Goal: Task Accomplishment & Management: Manage account settings

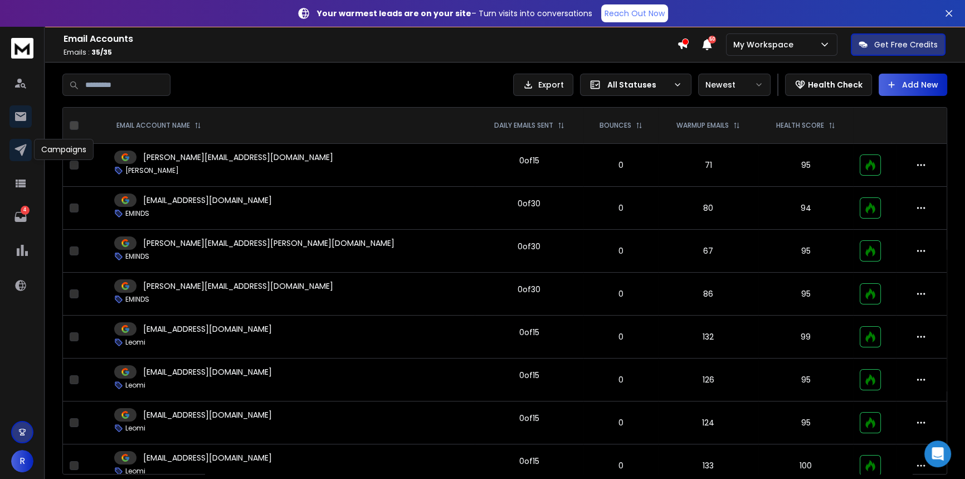
click at [23, 152] on icon at bounding box center [20, 149] width 13 height 13
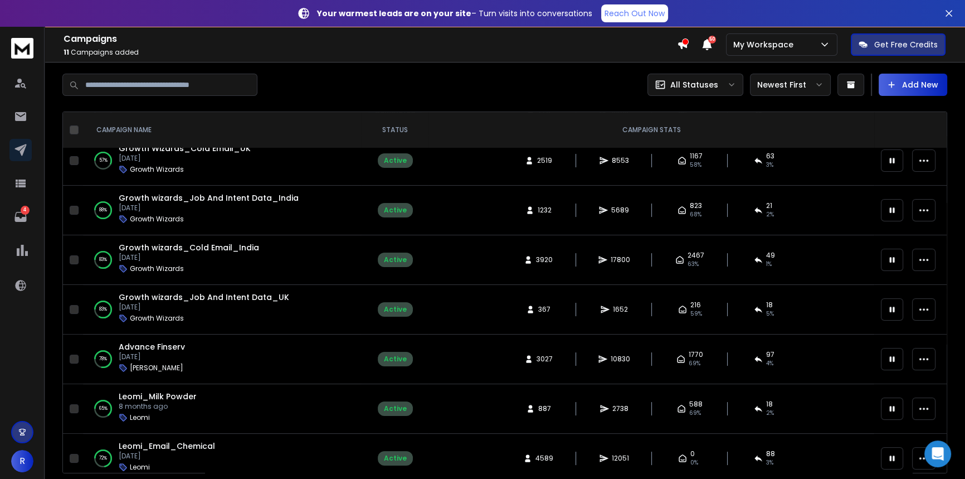
scroll to position [211, 0]
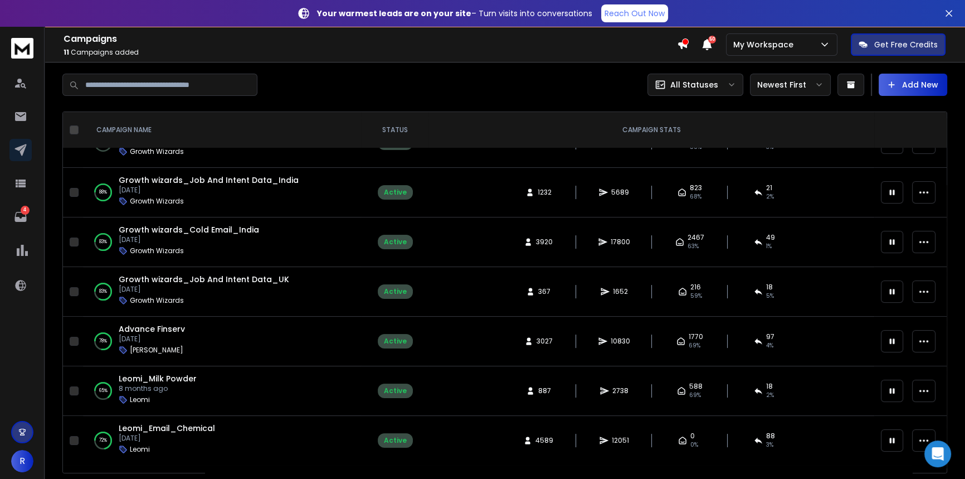
click at [189, 87] on input at bounding box center [159, 85] width 195 height 22
click at [11, 471] on button "R" at bounding box center [22, 461] width 22 height 22
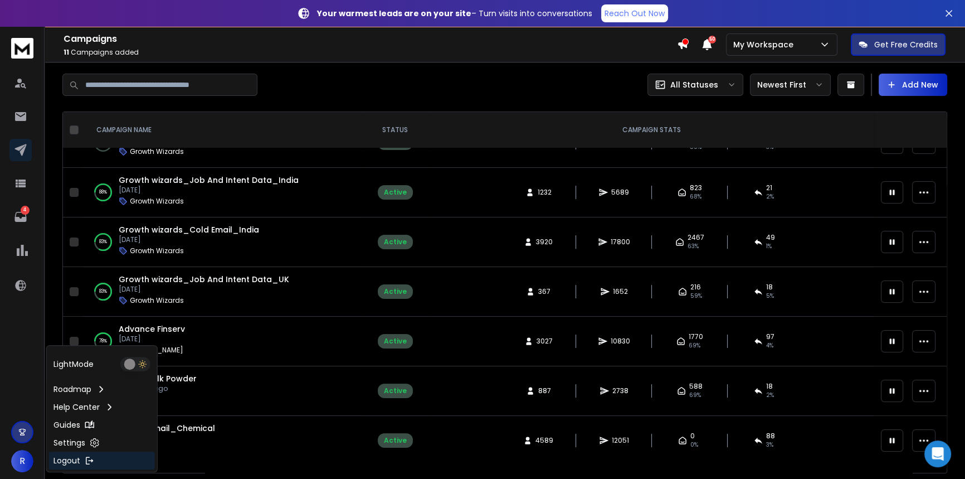
click at [73, 458] on p "Logout" at bounding box center [67, 460] width 27 height 11
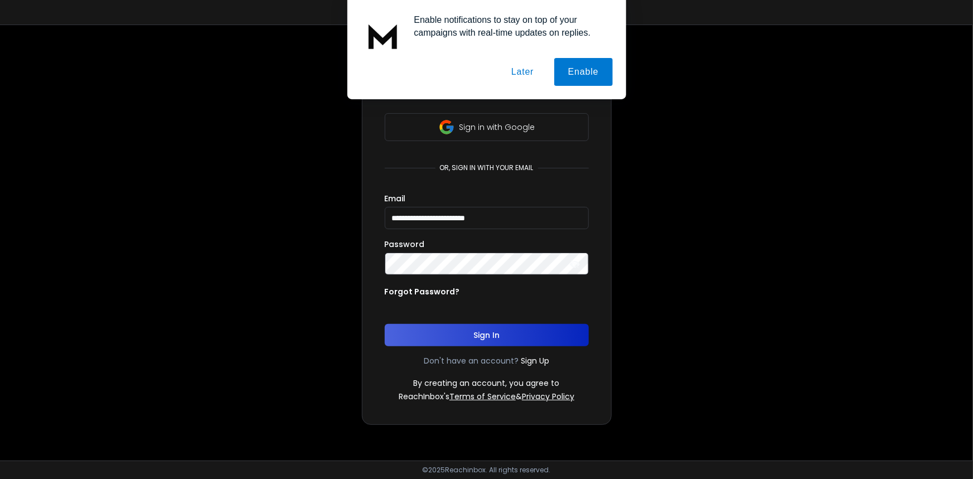
click at [445, 216] on input "**********" at bounding box center [487, 218] width 204 height 22
type input "**********"
click at [451, 334] on button "Sign In" at bounding box center [487, 335] width 204 height 22
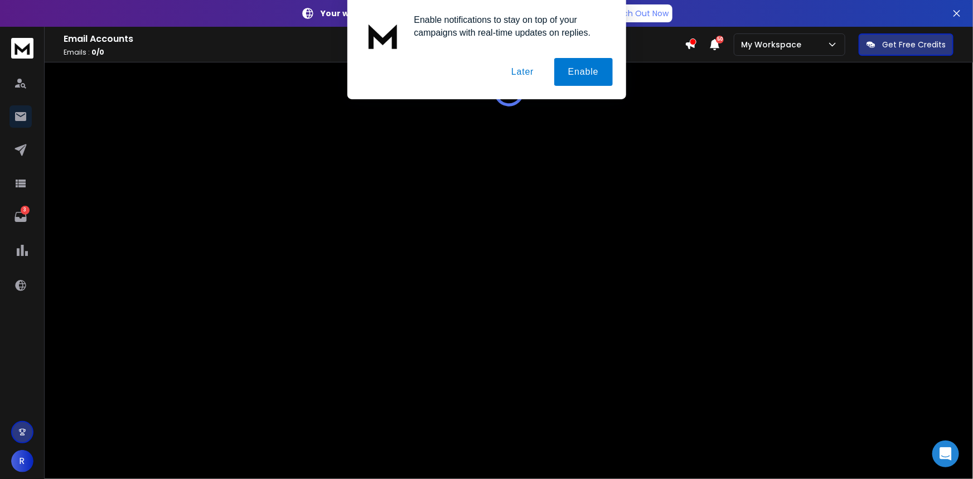
click at [513, 74] on button "Later" at bounding box center [522, 72] width 50 height 28
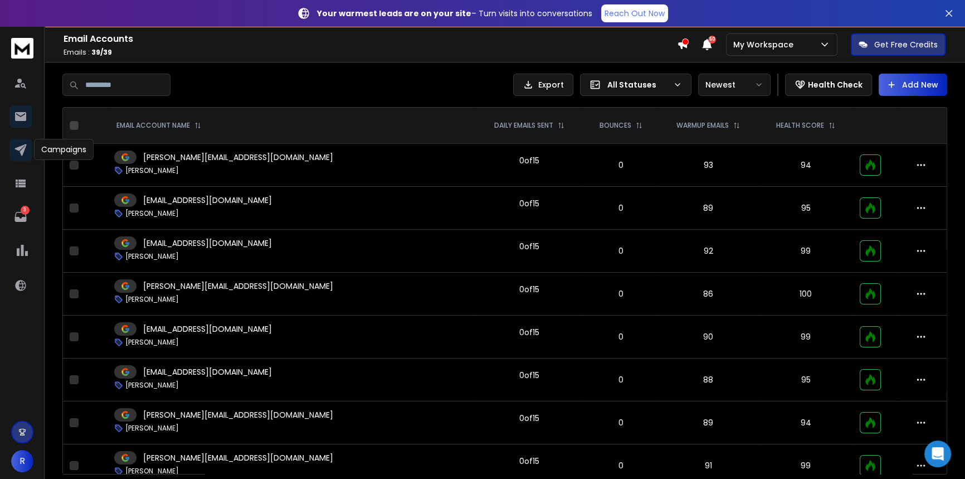
click at [21, 153] on icon at bounding box center [20, 150] width 12 height 12
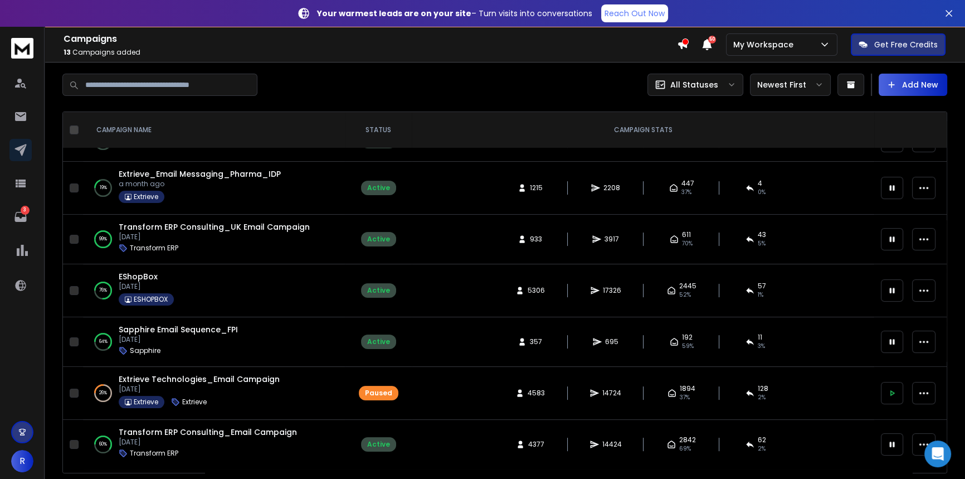
scroll to position [320, 0]
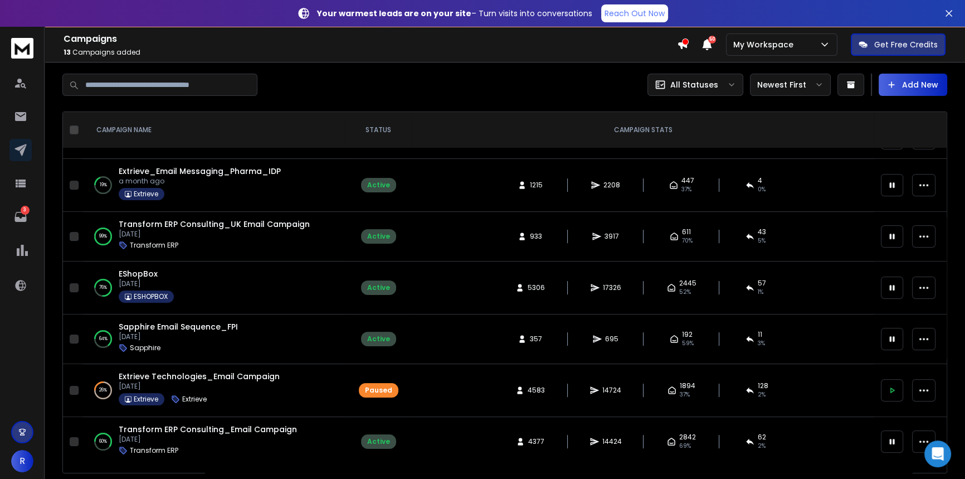
click at [217, 326] on span "Sapphire Email Sequence_FPI" at bounding box center [178, 326] width 119 height 11
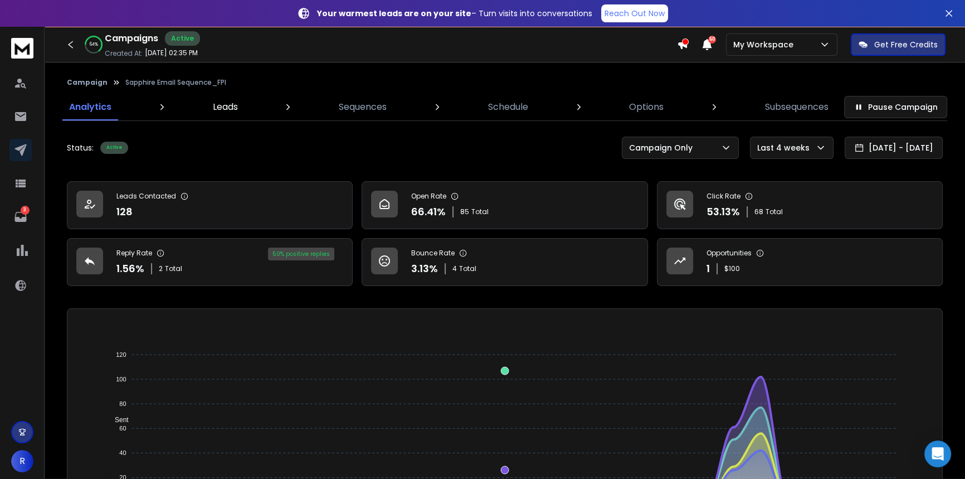
click at [229, 106] on p "Leads" at bounding box center [225, 106] width 25 height 13
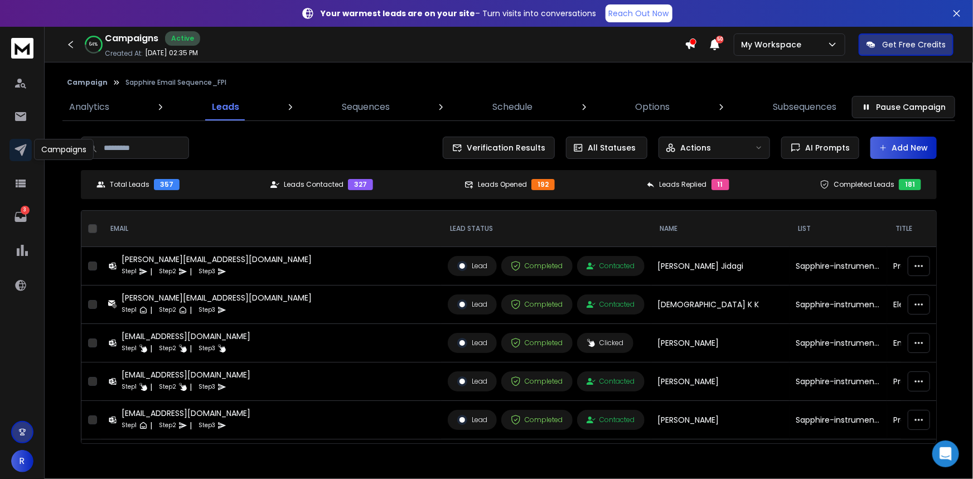
click at [14, 149] on icon at bounding box center [20, 149] width 13 height 13
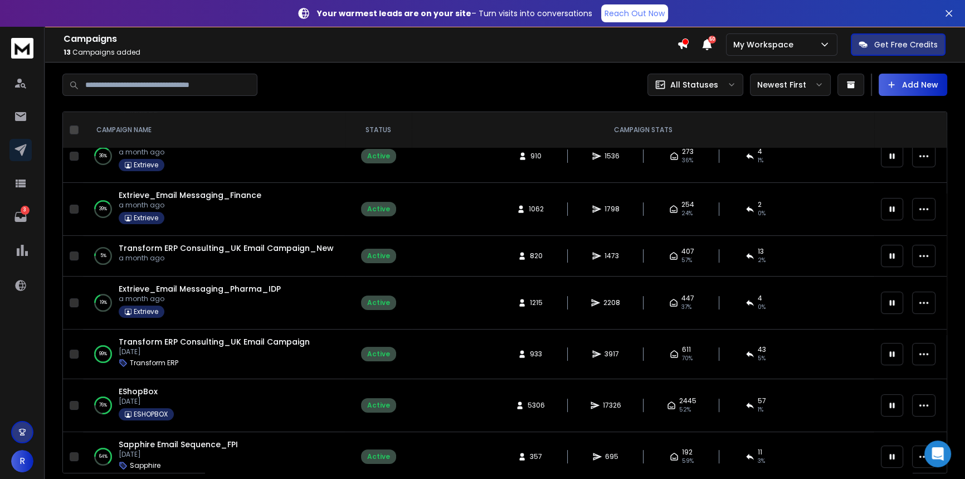
scroll to position [304, 0]
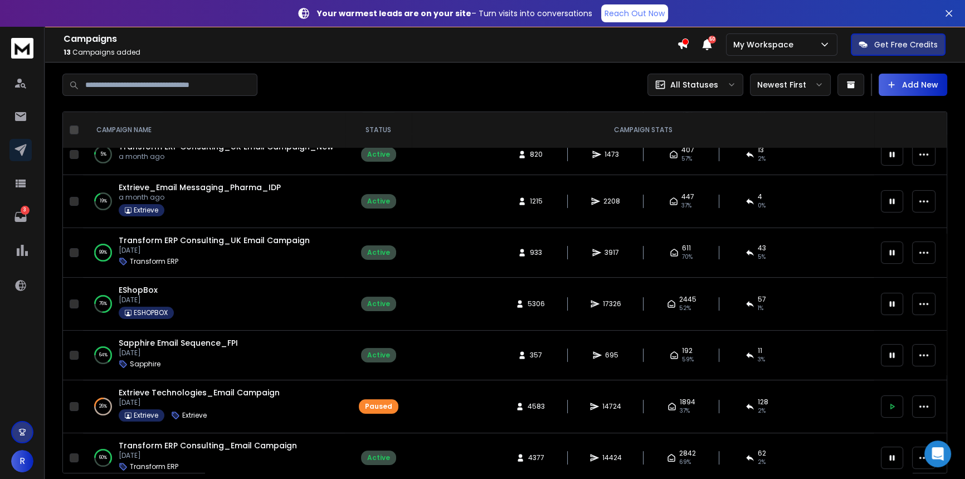
click at [223, 343] on span "Sapphire Email Sequence_FPI" at bounding box center [178, 342] width 119 height 11
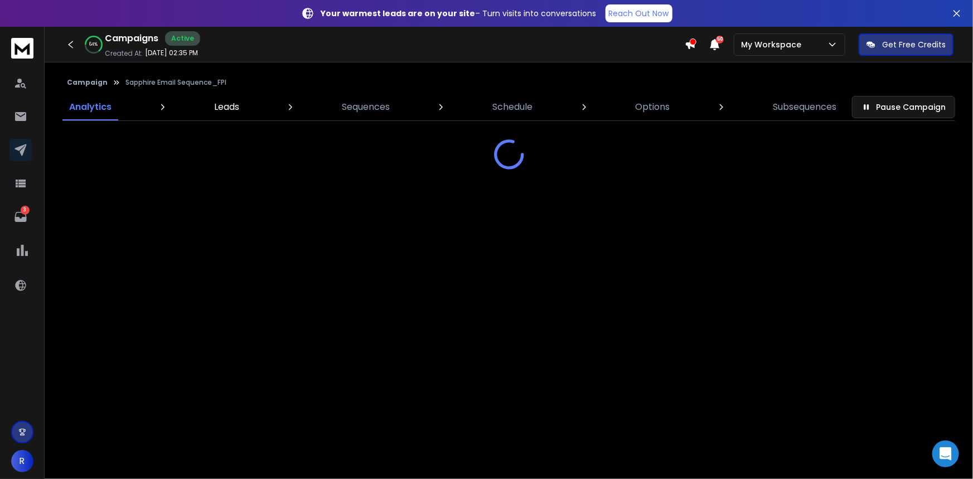
click at [235, 109] on p "Leads" at bounding box center [226, 106] width 25 height 13
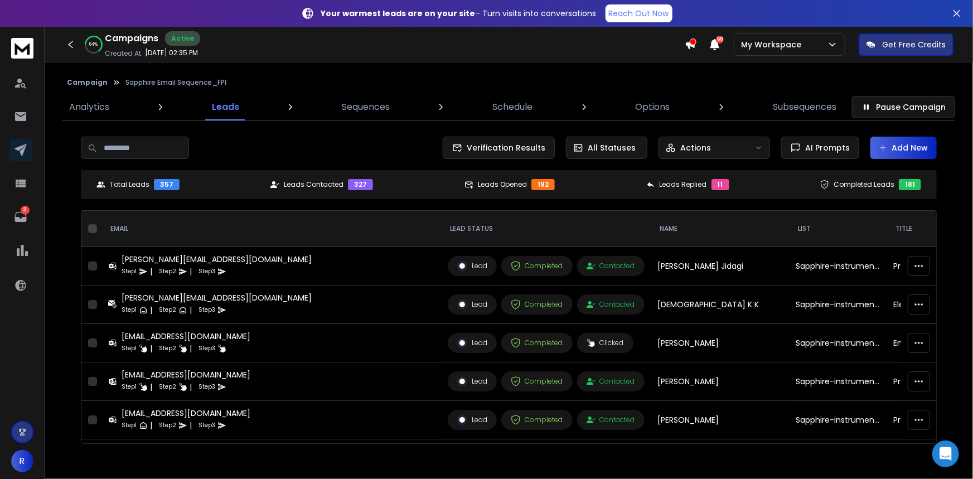
click at [898, 148] on button "Add New" at bounding box center [903, 148] width 66 height 22
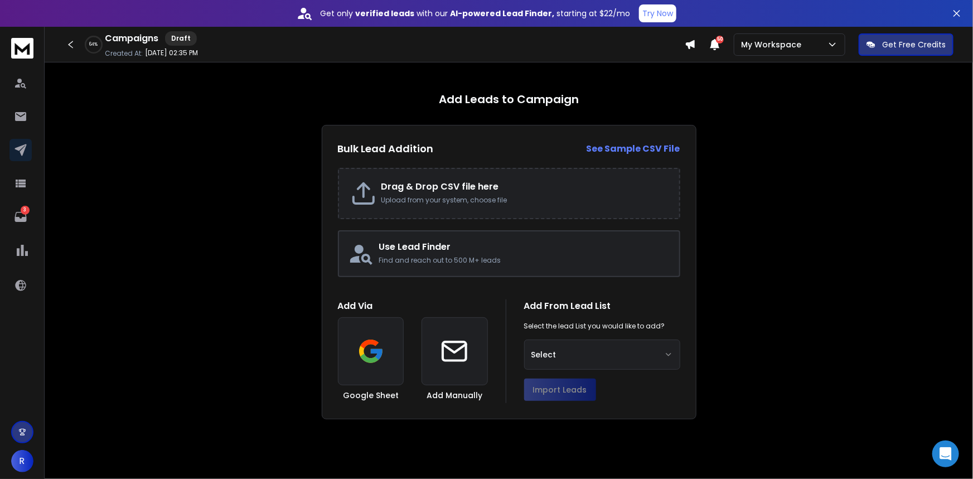
click at [412, 189] on h2 "Drag & Drop CSV file here" at bounding box center [524, 186] width 286 height 13
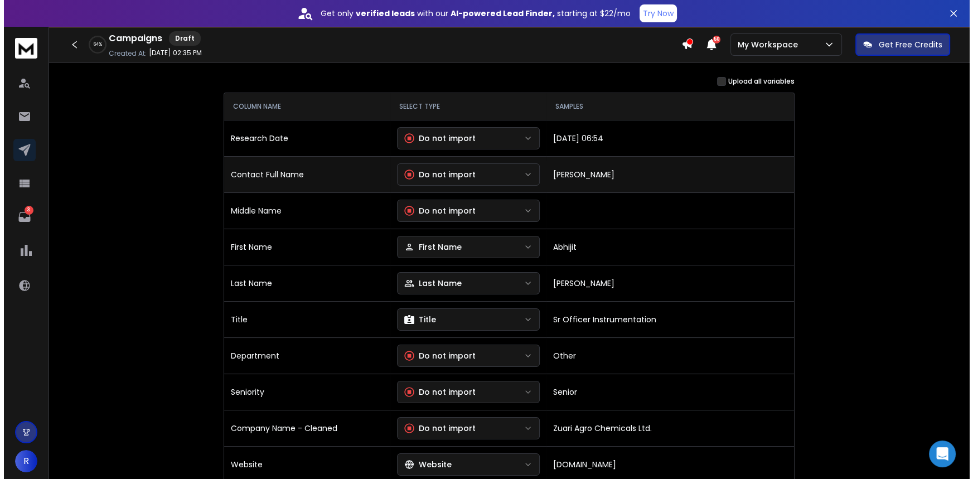
scroll to position [152, 0]
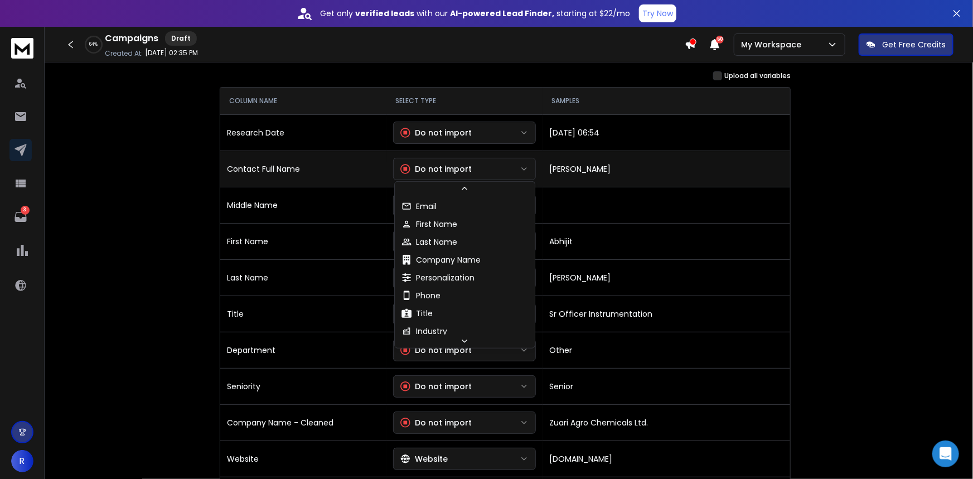
click at [492, 171] on button "Do not import" at bounding box center [464, 169] width 143 height 22
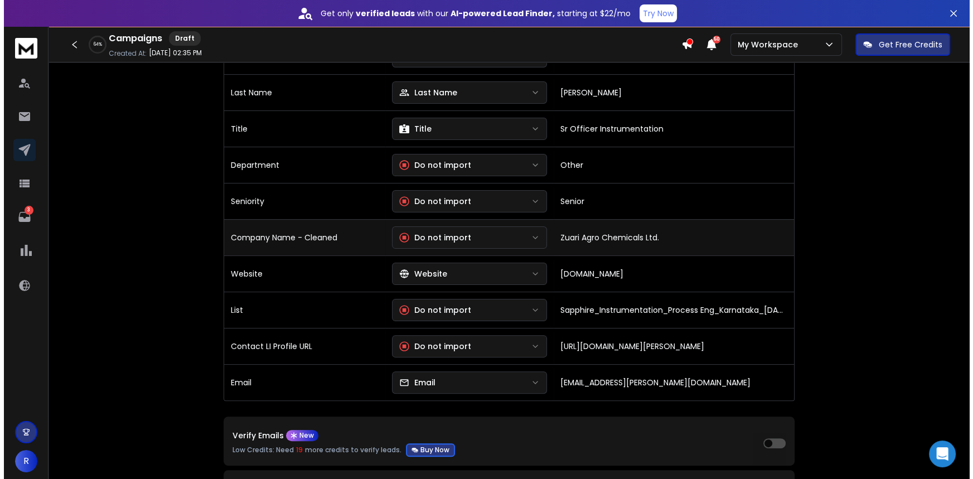
scroll to position [354, 0]
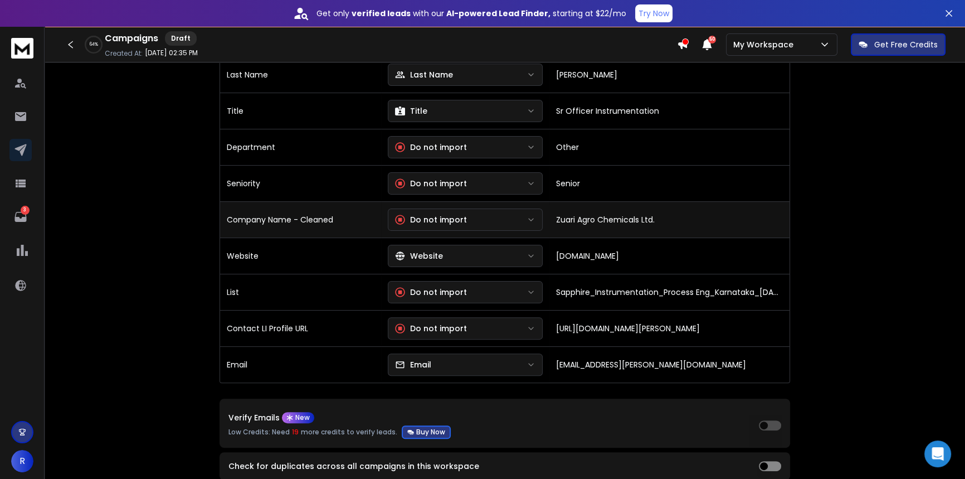
click at [479, 221] on button "Do not import" at bounding box center [465, 219] width 155 height 22
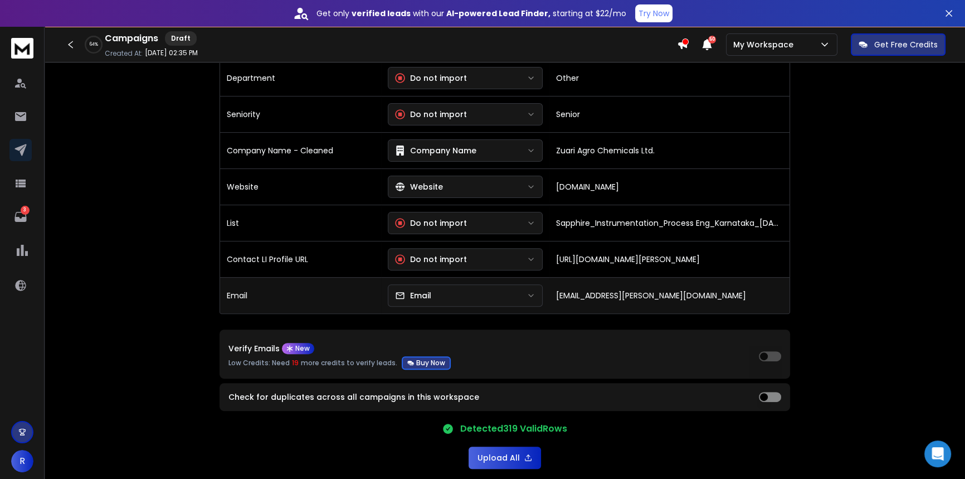
scroll to position [429, 0]
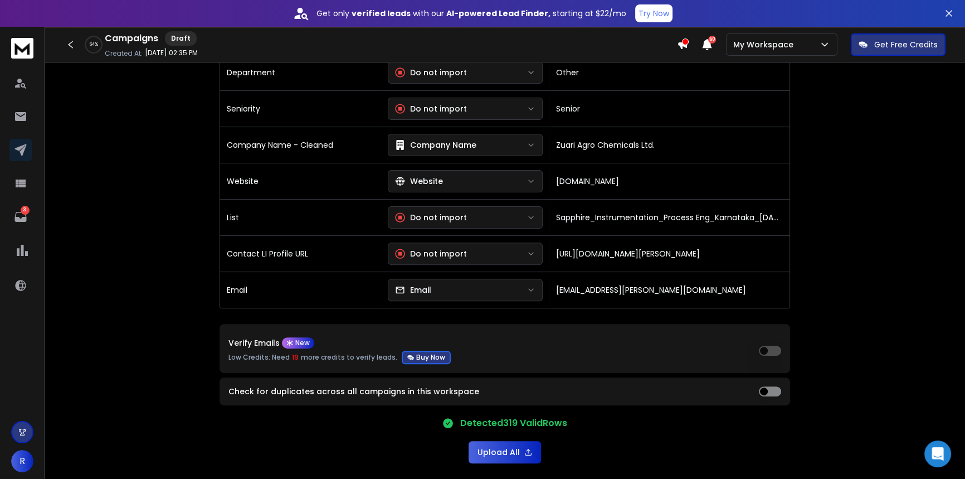
click at [518, 449] on button "Upload All" at bounding box center [505, 452] width 72 height 22
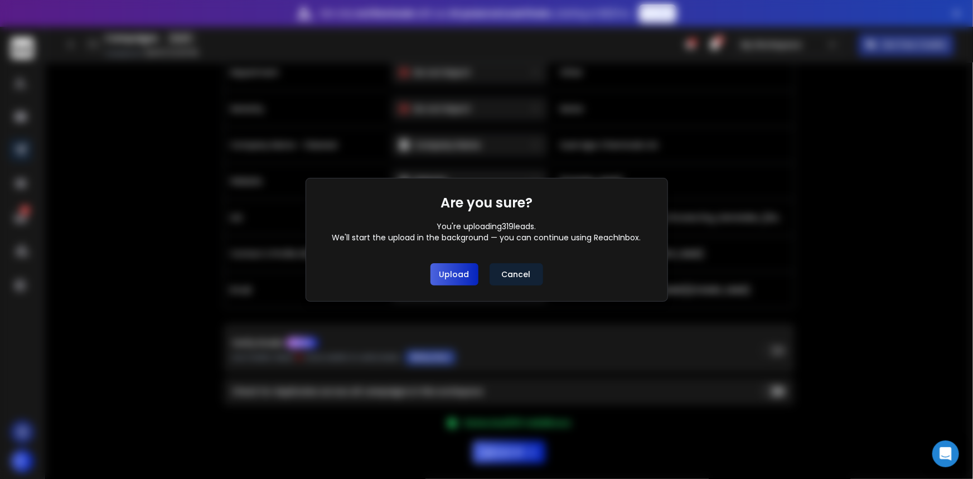
click at [452, 278] on button "Upload" at bounding box center [454, 274] width 48 height 22
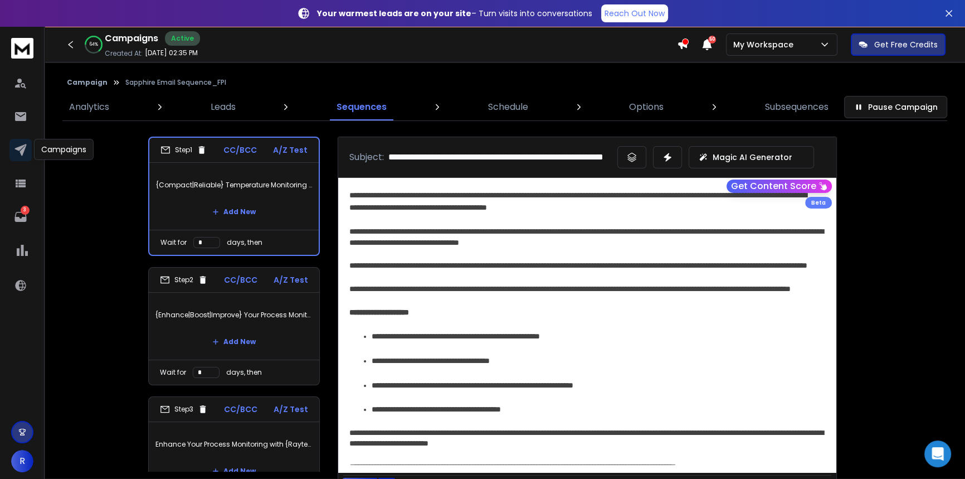
click at [26, 143] on icon at bounding box center [20, 149] width 13 height 13
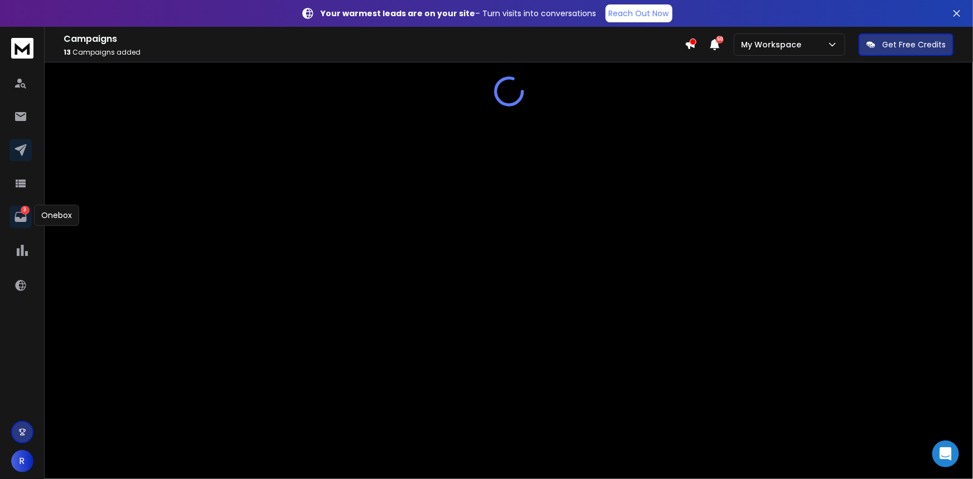
click at [23, 212] on p "3" at bounding box center [25, 210] width 9 height 9
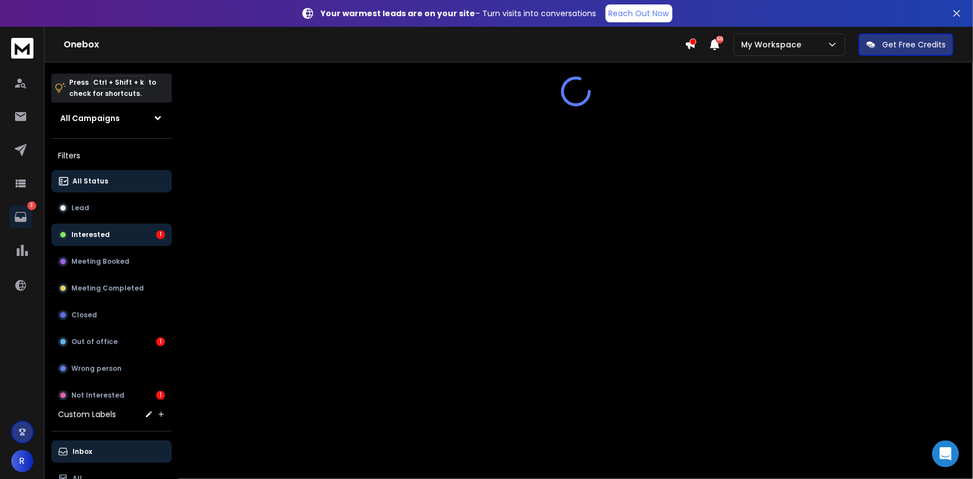
click at [76, 230] on p "Interested" at bounding box center [90, 234] width 38 height 9
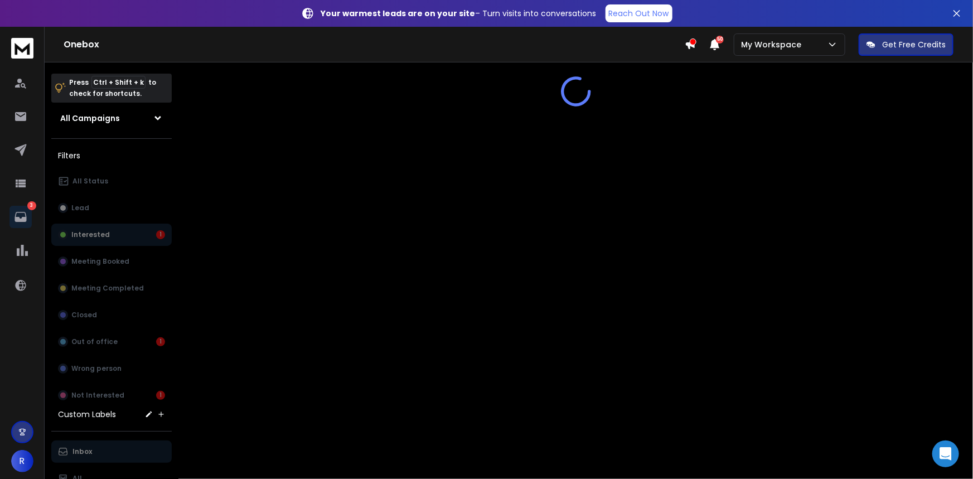
click at [146, 234] on div "All Status Lead Interested 1 Meeting Booked Meeting Completed Closed Out of off…" at bounding box center [111, 288] width 120 height 236
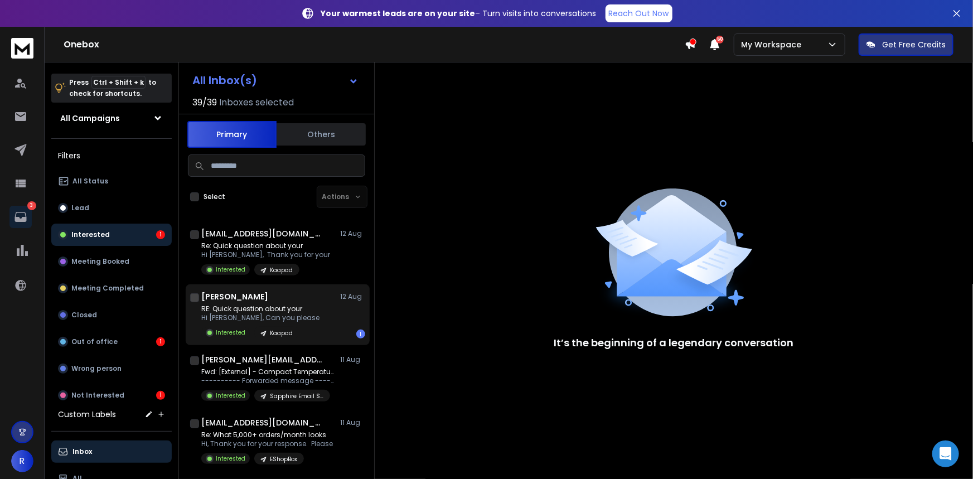
click at [305, 315] on div "RE: Quick question about your Hi Shreeman, Can you please Interested Kaapad 1" at bounding box center [283, 321] width 164 height 34
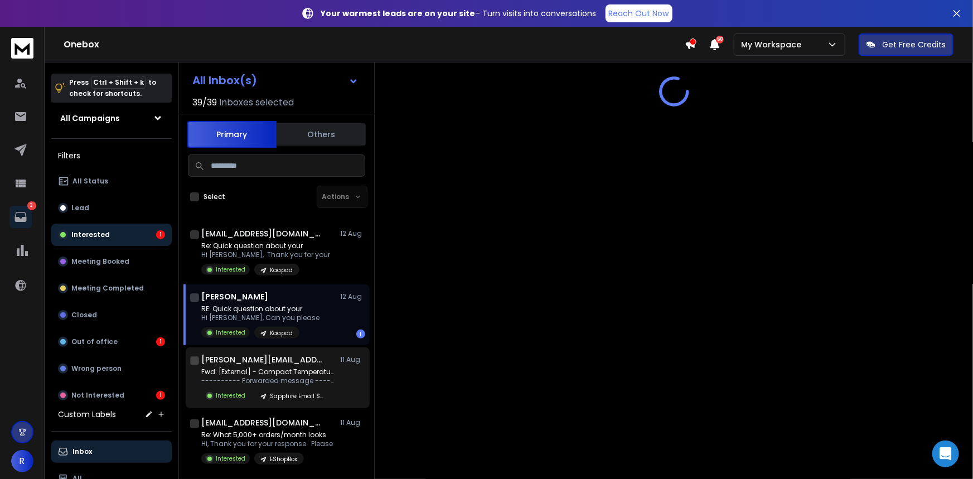
click at [314, 348] on div "haresh@sapphire-tech.com 11 Aug Fwd: [External] - Compact Temperature ---------…" at bounding box center [278, 377] width 184 height 61
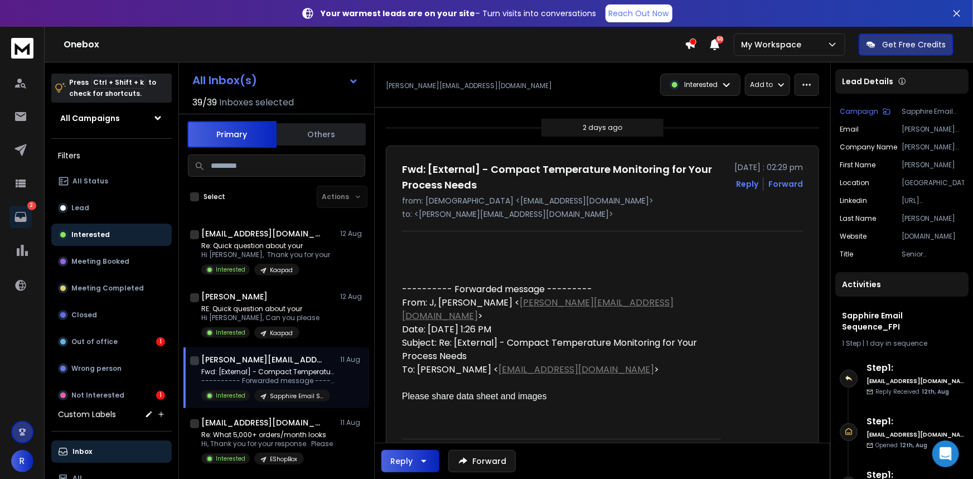
click at [317, 358] on div "haresh@sapphire-tech.com 11 Aug" at bounding box center [283, 359] width 164 height 11
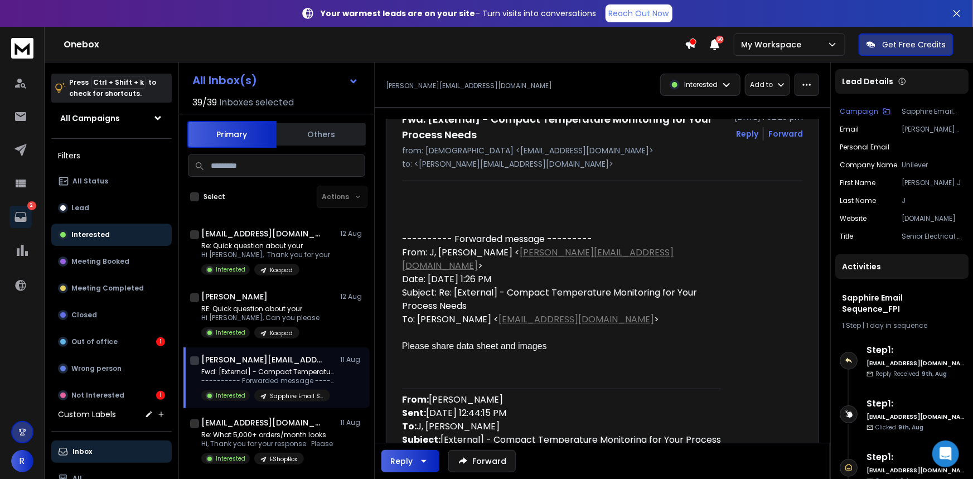
scroll to position [101, 0]
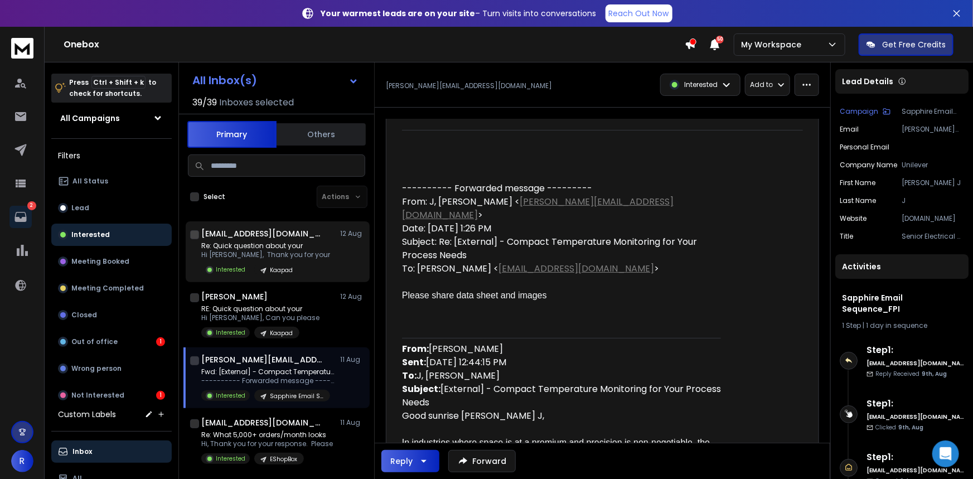
click at [277, 244] on p "Re: Quick question about your" at bounding box center [265, 245] width 129 height 9
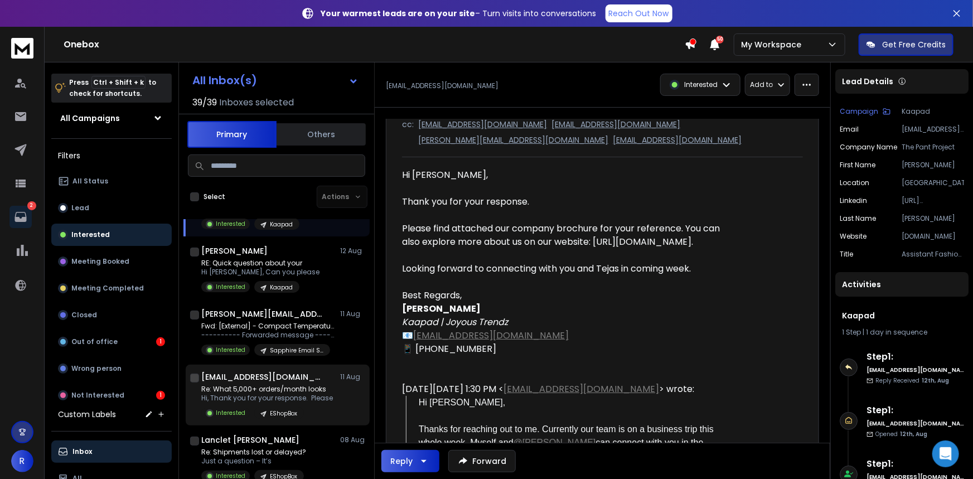
scroll to position [0, 0]
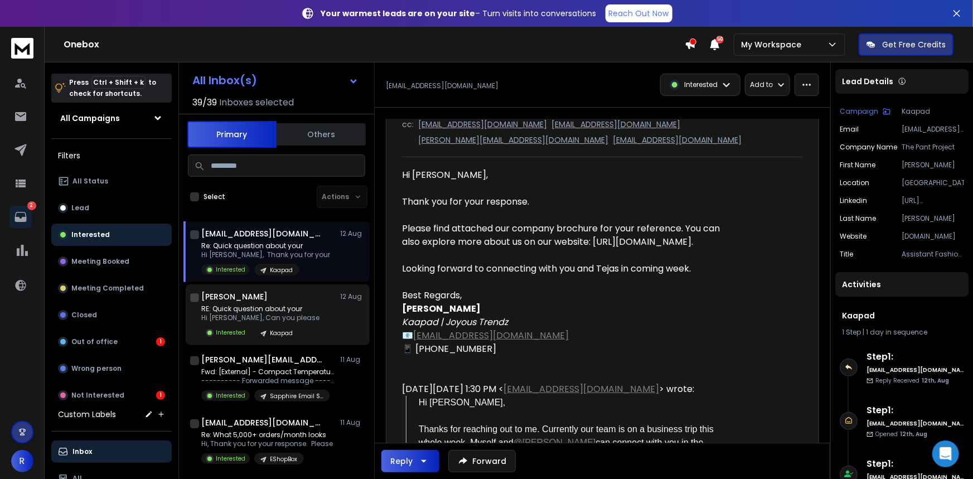
click at [302, 306] on div "RE: Quick question about your Hi Shreeman, Can you please Interested Kaapad" at bounding box center [283, 321] width 164 height 34
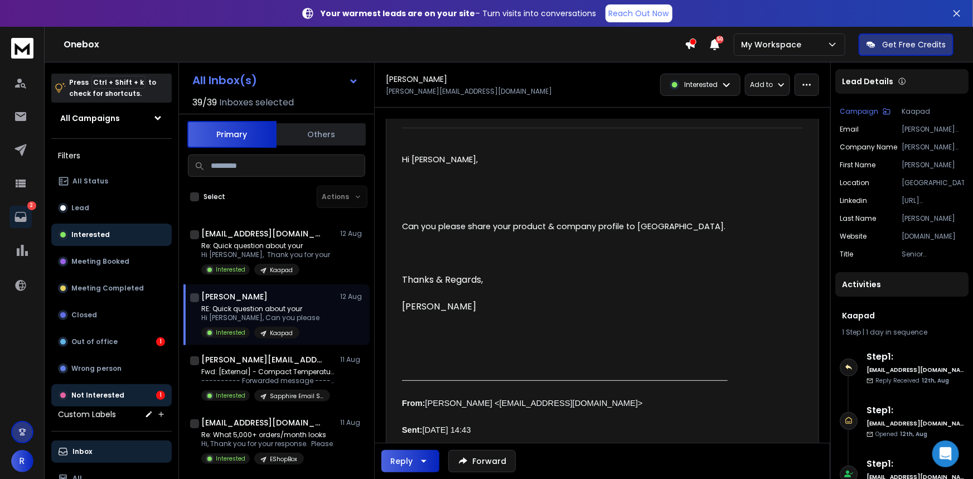
click at [111, 395] on p "Not Interested" at bounding box center [97, 395] width 53 height 9
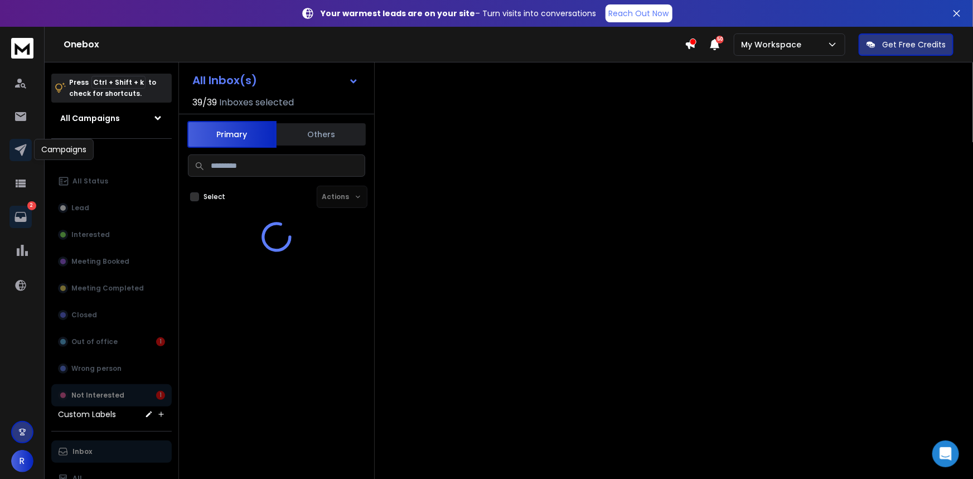
click at [24, 143] on icon at bounding box center [20, 149] width 13 height 13
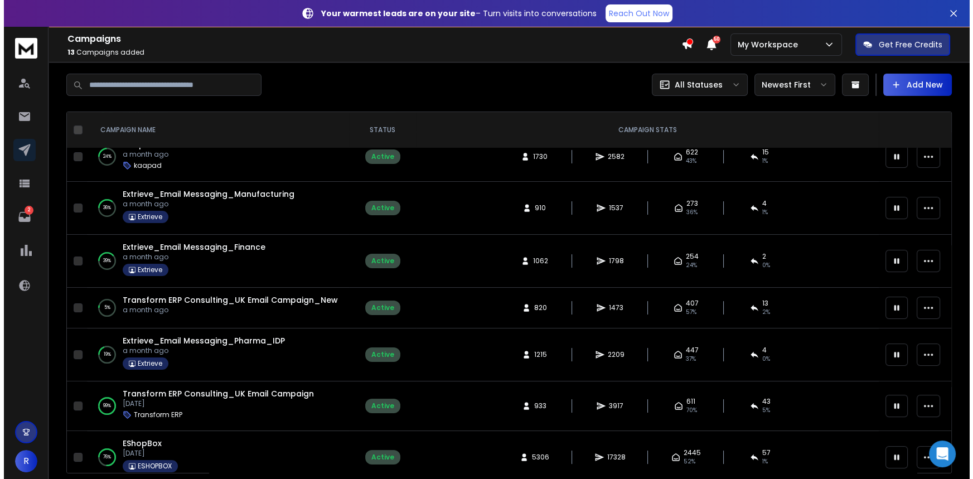
scroll to position [152, 0]
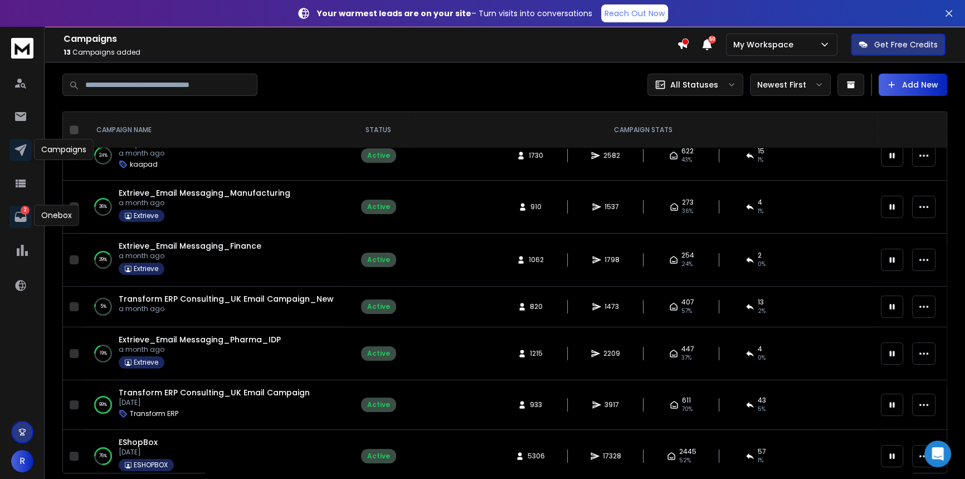
click at [24, 220] on icon at bounding box center [20, 217] width 12 height 10
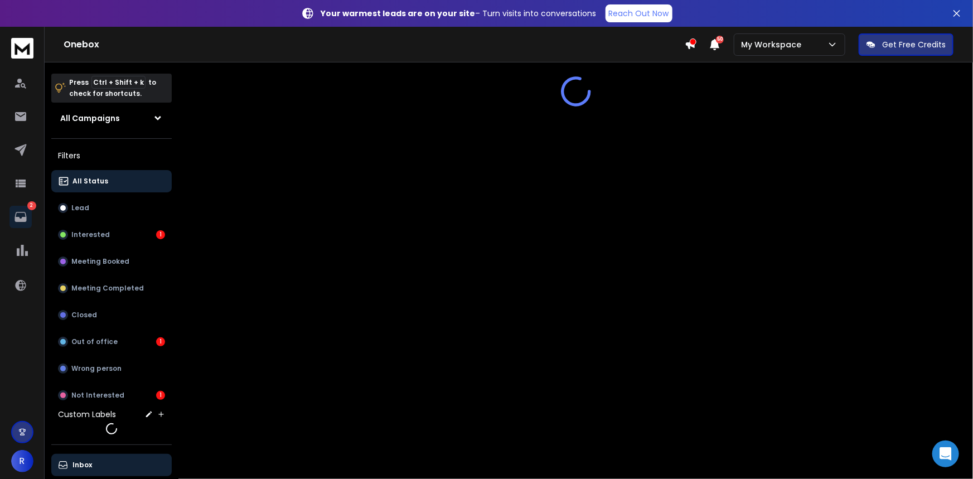
click at [23, 214] on link "2" at bounding box center [20, 217] width 22 height 22
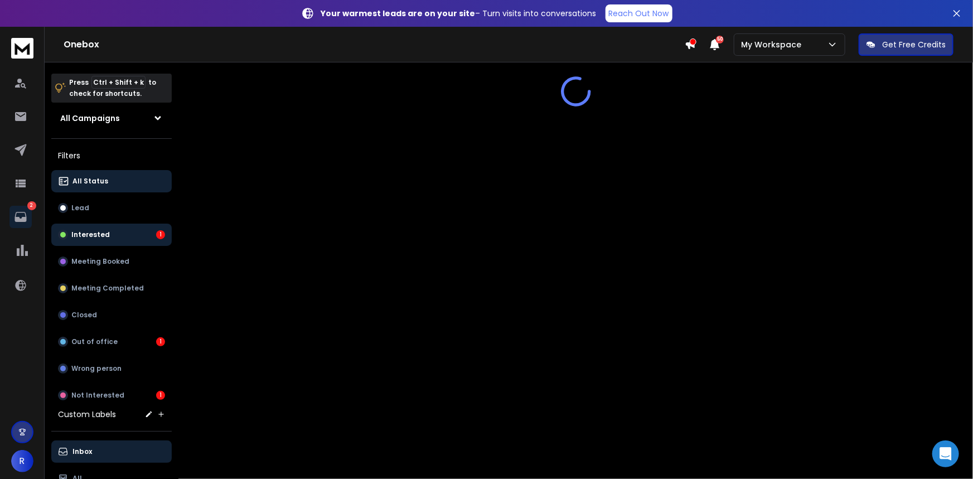
click at [119, 235] on button "Interested 1" at bounding box center [111, 234] width 120 height 22
click at [130, 236] on button "Interested 1" at bounding box center [111, 234] width 120 height 22
click at [156, 236] on div "1" at bounding box center [160, 234] width 9 height 9
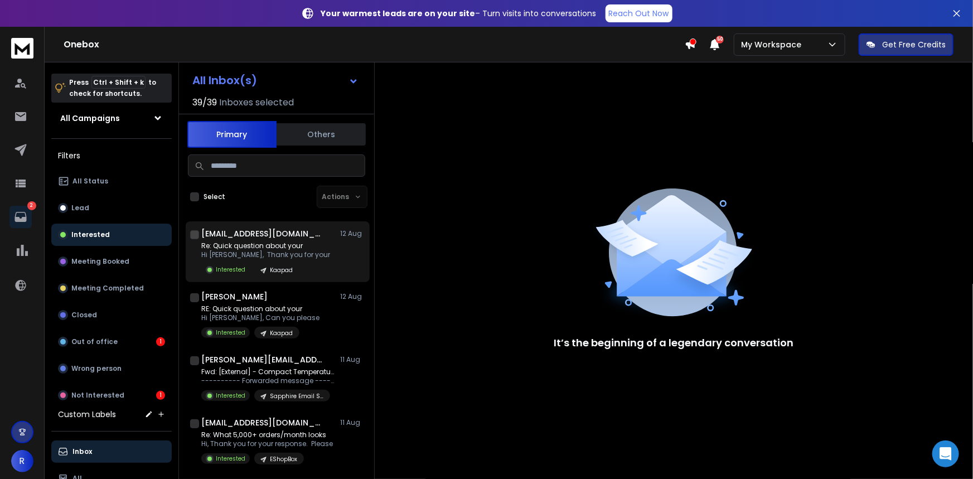
click at [312, 249] on div "Re: Quick question about your Hi Rutvi, Thank you for your Interested Kaapad" at bounding box center [283, 258] width 164 height 34
